Goal: Task Accomplishment & Management: Manage account settings

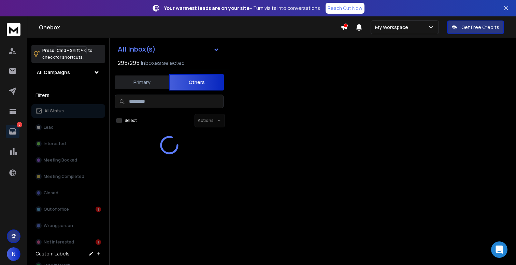
click at [192, 77] on button "Others" at bounding box center [196, 82] width 55 height 16
click at [145, 81] on button "Primary" at bounding box center [142, 82] width 55 height 15
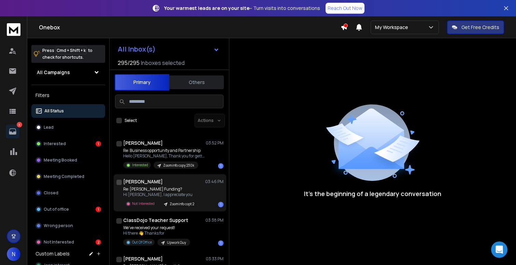
click at [167, 186] on p "Re: [PERSON_NAME] Funding?" at bounding box center [160, 188] width 75 height 5
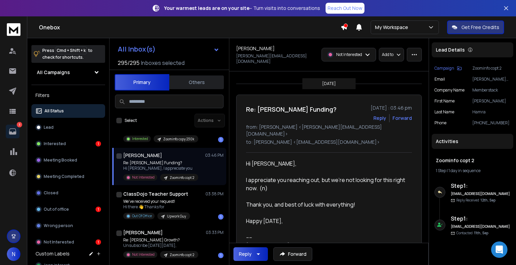
click at [167, 186] on div "ClassDojo Teacher Support 03:38 PM We've received your request! Hi there 👋 Than…" at bounding box center [170, 204] width 113 height 37
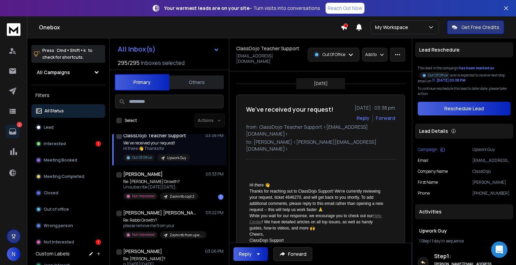
scroll to position [98, 0]
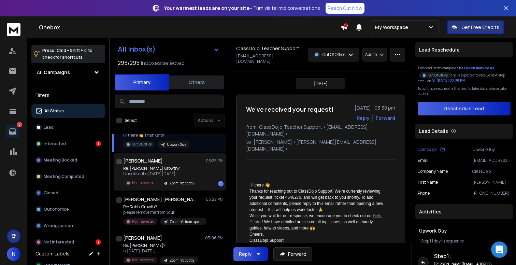
click at [168, 179] on div "Re: [PERSON_NAME] Growth? Unsubscribe [DATE][DATE], Not Interested Zoominfo cop…" at bounding box center [160, 176] width 75 height 21
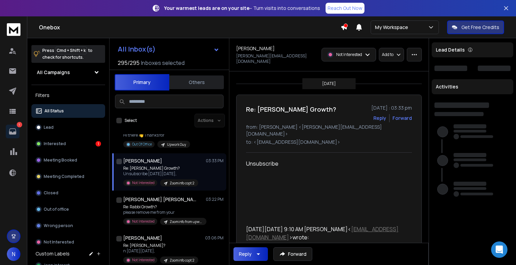
scroll to position [0, 0]
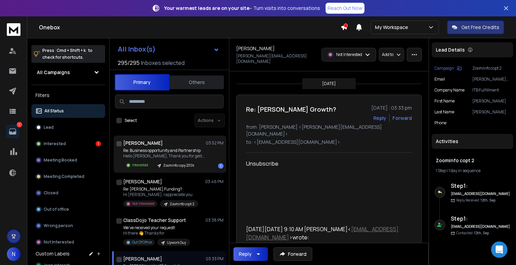
click at [175, 164] on p "Zoominfo copy 230k" at bounding box center [178, 165] width 31 height 5
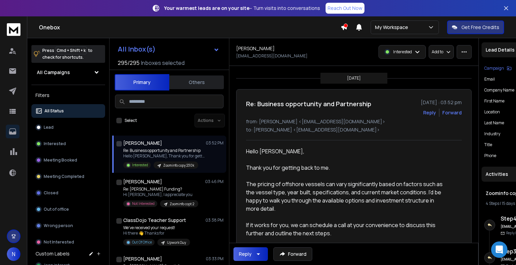
click at [188, 76] on button "Others" at bounding box center [196, 82] width 55 height 15
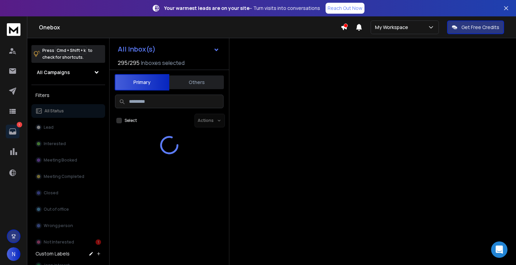
click at [153, 82] on button "Primary" at bounding box center [142, 82] width 55 height 16
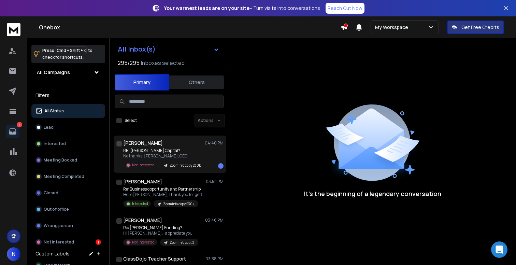
click at [168, 152] on p "RE: [PERSON_NAME] Capital?" at bounding box center [164, 150] width 82 height 5
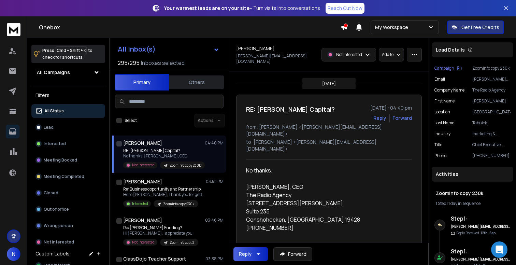
click at [174, 76] on div "All Inbox(s) 295 / 295 Inboxes selected Primary Others Select Actions [PERSON_N…" at bounding box center [169, 170] width 119 height 265
click at [174, 77] on button "Others" at bounding box center [196, 82] width 55 height 15
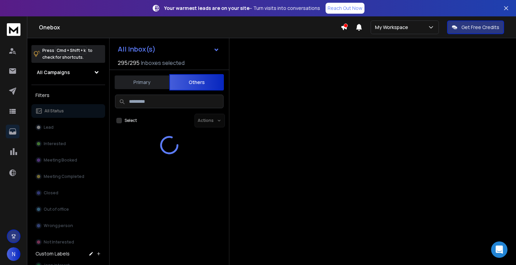
click at [174, 78] on button "Others" at bounding box center [196, 82] width 55 height 16
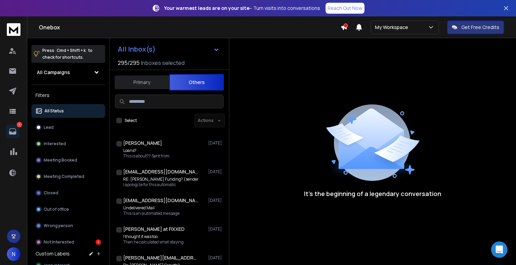
click at [152, 80] on button "Primary" at bounding box center [142, 82] width 55 height 15
drag, startPoint x: 152, startPoint y: 80, endPoint x: 155, endPoint y: 85, distance: 5.8
click at [153, 83] on button "Primary" at bounding box center [142, 82] width 55 height 15
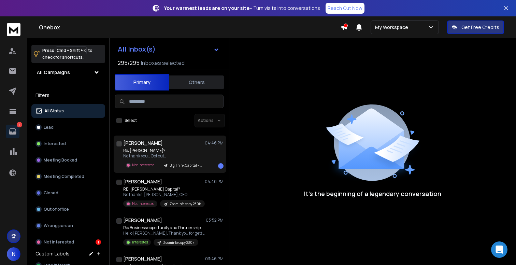
click at [194, 149] on p "Re: [PERSON_NAME]?" at bounding box center [164, 150] width 82 height 5
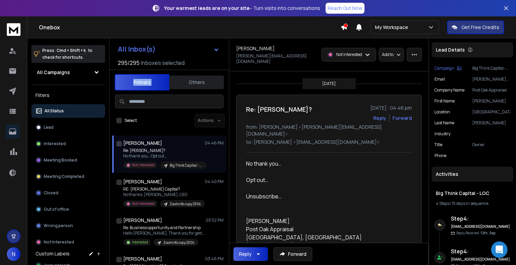
click at [212, 73] on div "All Inbox(s) 295 / 295 Inboxes selected Primary Others Select Actions [PERSON_N…" at bounding box center [169, 170] width 119 height 265
click at [204, 80] on button "Others" at bounding box center [196, 82] width 55 height 15
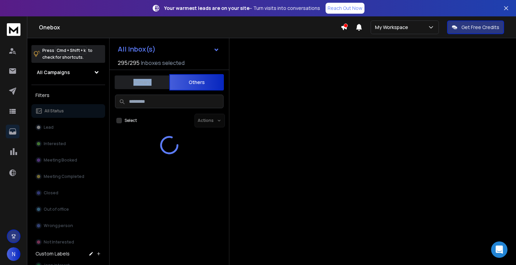
click at [204, 80] on button "Others" at bounding box center [196, 82] width 55 height 16
click at [133, 79] on button "Primary" at bounding box center [142, 82] width 55 height 15
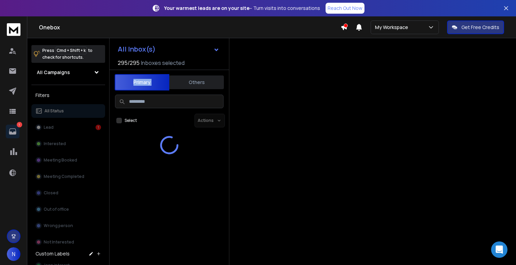
click at [133, 79] on button "Primary" at bounding box center [142, 82] width 55 height 16
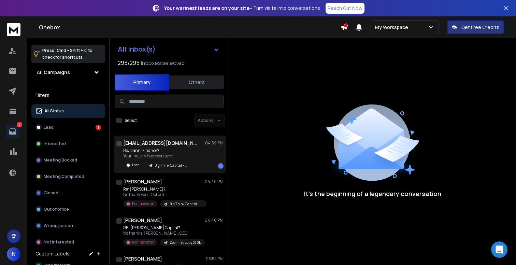
click at [184, 141] on div "[EMAIL_ADDRESS][DOMAIN_NAME] 04:59 PM" at bounding box center [173, 143] width 100 height 7
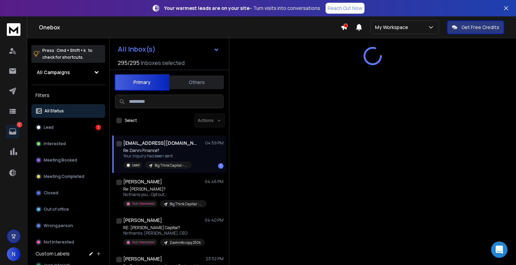
click at [184, 141] on div "[EMAIL_ADDRESS][DOMAIN_NAME] 04:59 PM" at bounding box center [173, 143] width 100 height 7
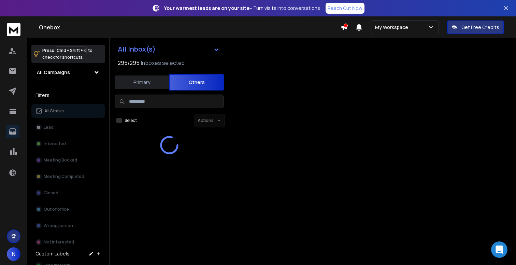
click at [201, 83] on button "Others" at bounding box center [196, 82] width 55 height 16
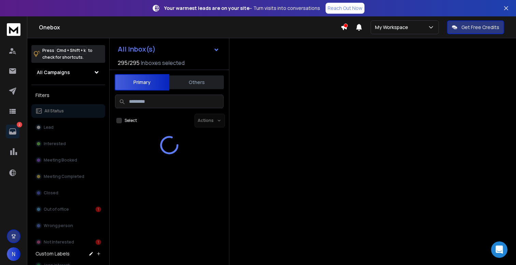
click at [153, 83] on button "Primary" at bounding box center [142, 82] width 55 height 16
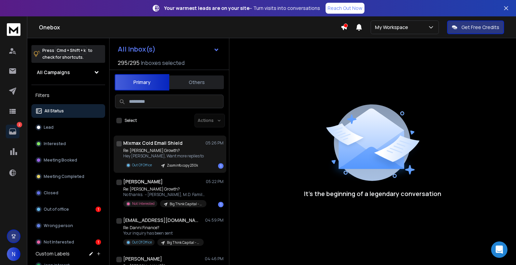
click at [204, 152] on div "Re: [PERSON_NAME] Growth? Hey [PERSON_NAME], Want more replies to Out Of Office…" at bounding box center [173, 158] width 100 height 21
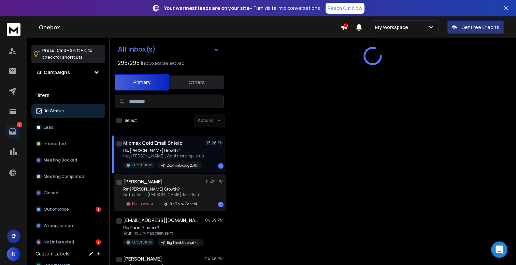
drag, startPoint x: 204, startPoint y: 190, endPoint x: 206, endPoint y: 186, distance: 3.7
click at [204, 190] on p "Re: [PERSON_NAME] Growth?" at bounding box center [164, 188] width 82 height 5
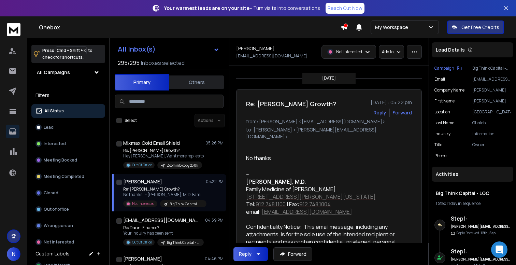
click at [194, 96] on input at bounding box center [169, 102] width 109 height 14
click at [196, 87] on button "Others" at bounding box center [196, 82] width 55 height 15
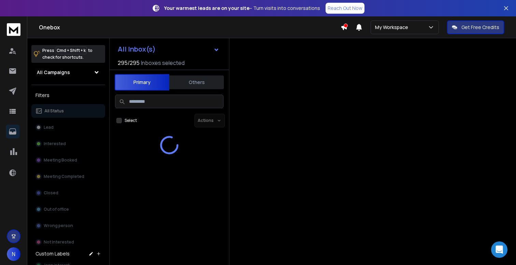
click at [147, 78] on button "Primary" at bounding box center [142, 82] width 55 height 16
